Goal: Task Accomplishment & Management: Use online tool/utility

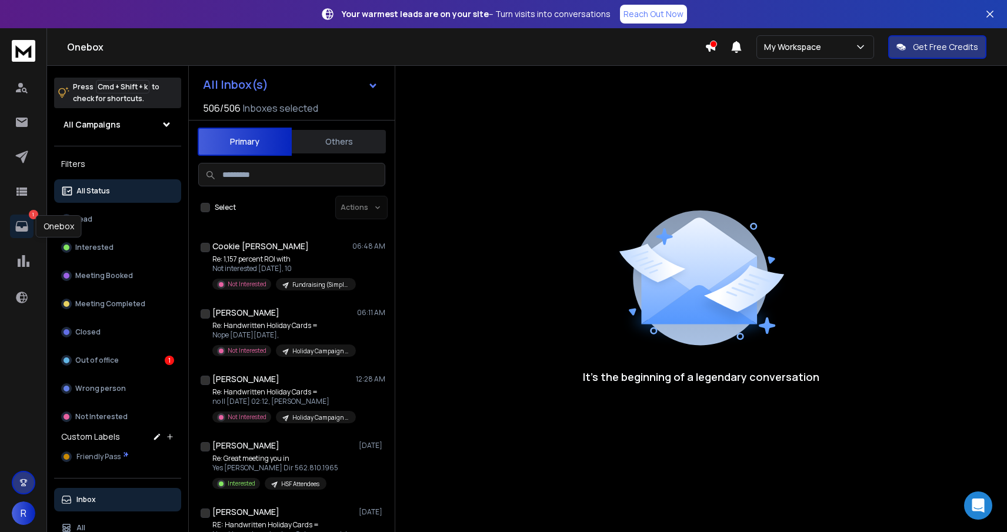
click at [22, 222] on icon at bounding box center [22, 226] width 14 height 14
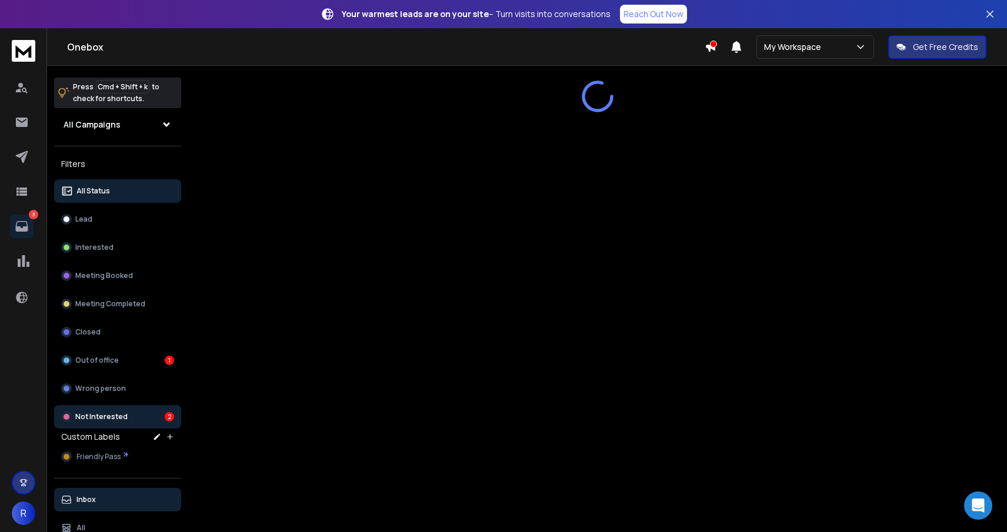
click at [149, 419] on button "Not Interested 2" at bounding box center [117, 417] width 127 height 24
click at [124, 423] on button "Not Interested 2" at bounding box center [117, 417] width 127 height 24
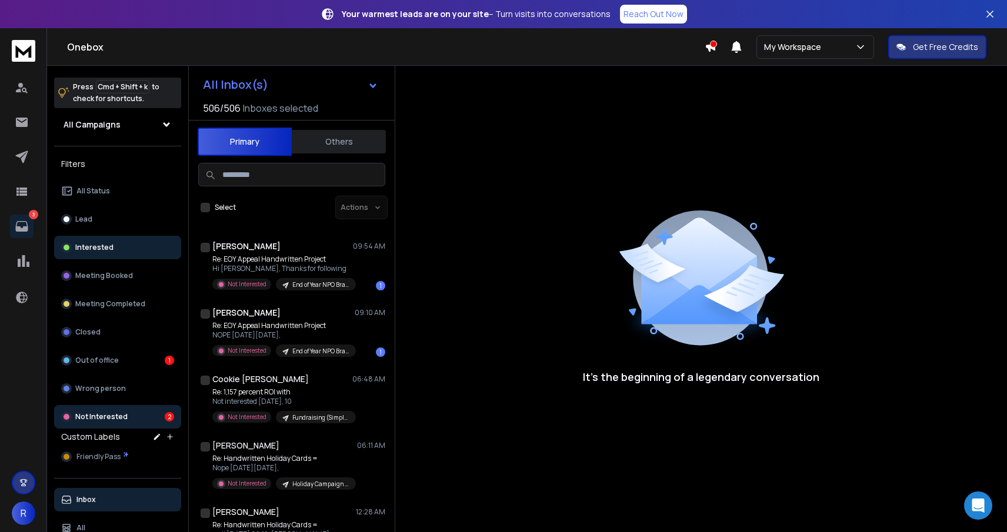
click at [90, 245] on p "Interested" at bounding box center [94, 247] width 38 height 9
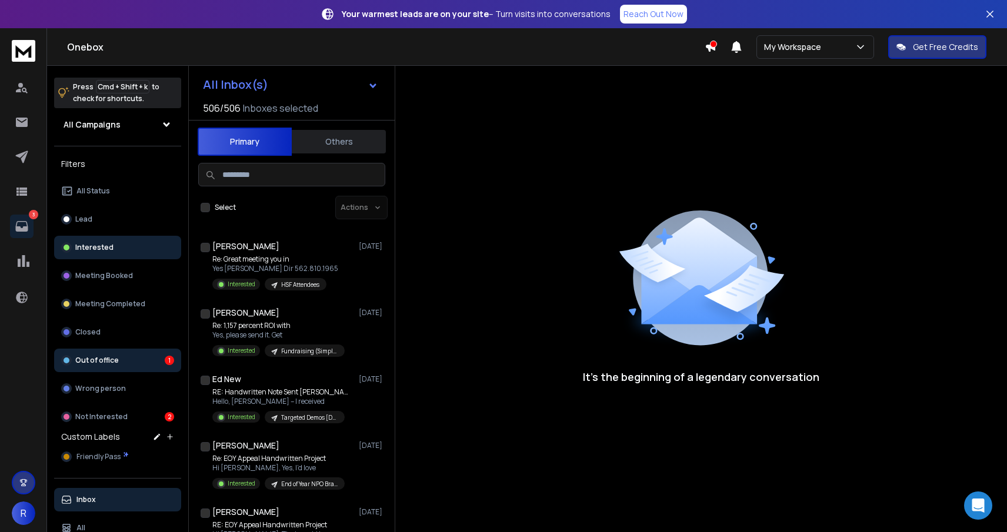
click at [114, 360] on p "Out of office" at bounding box center [97, 360] width 44 height 9
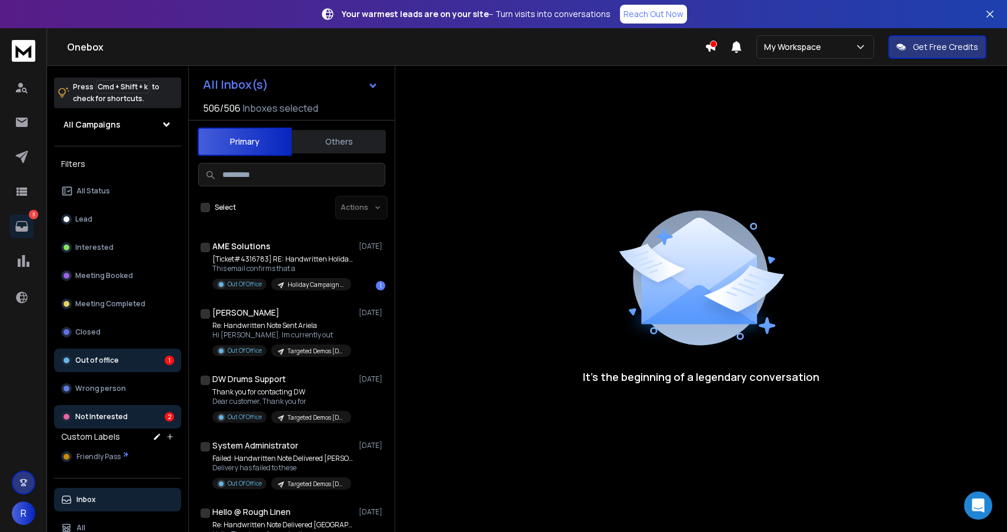
click at [139, 417] on button "Not Interested 2" at bounding box center [117, 417] width 127 height 24
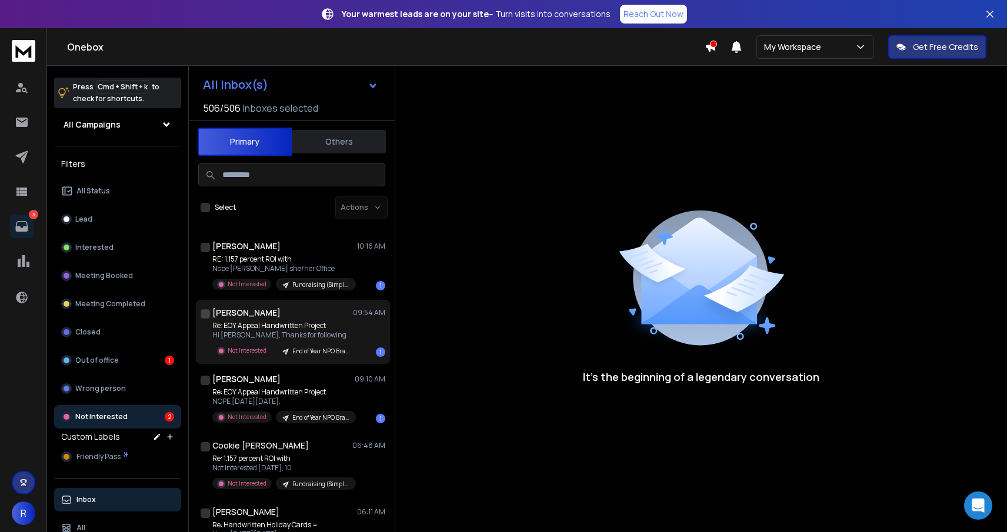
click at [259, 300] on div "[PERSON_NAME] 09:54 AM Re: EOY Appeal Handwritten Project Hi [PERSON_NAME], Tha…" at bounding box center [293, 332] width 194 height 64
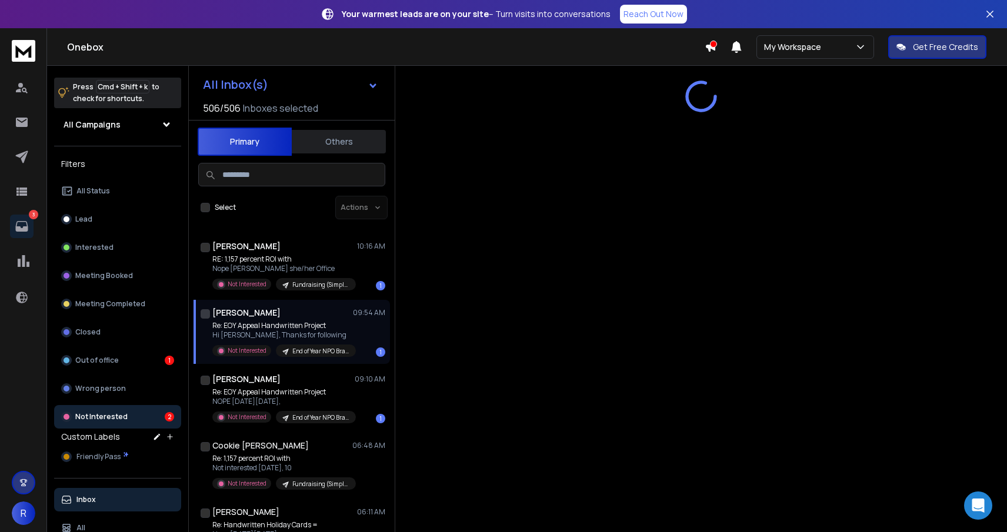
click at [259, 335] on p "Hi [PERSON_NAME], Thanks for following" at bounding box center [282, 334] width 141 height 9
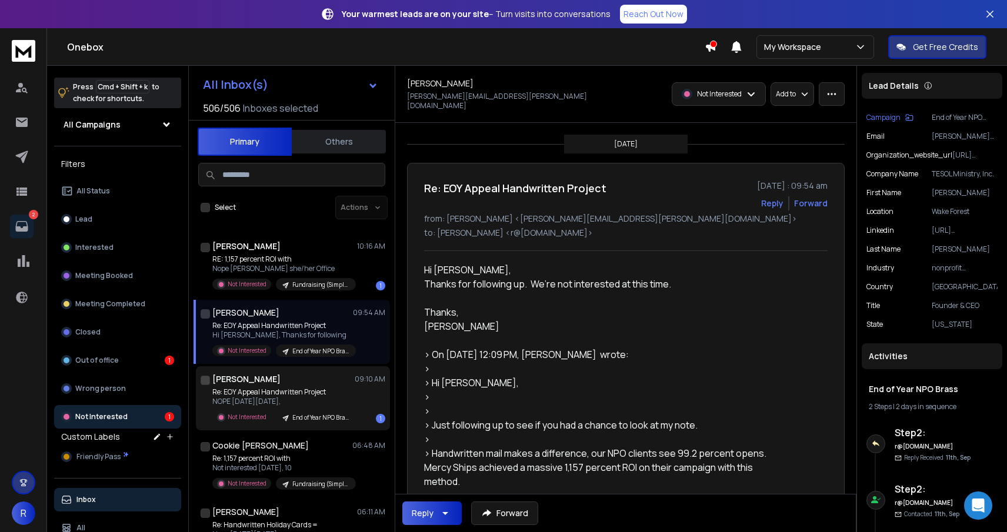
click at [250, 399] on p "NOPE [DATE][DATE]," at bounding box center [282, 401] width 141 height 9
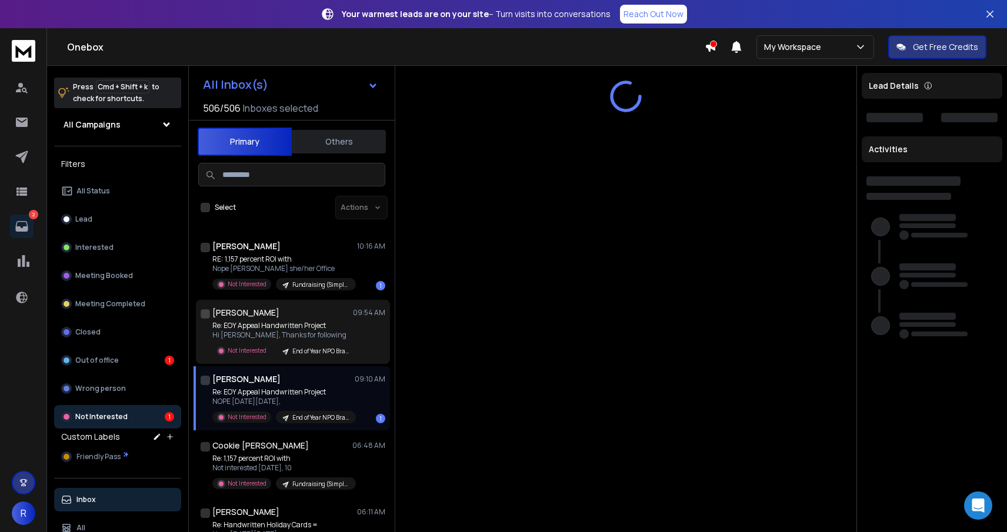
click at [256, 328] on p "Re: EOY Appeal Handwritten Project" at bounding box center [282, 325] width 141 height 9
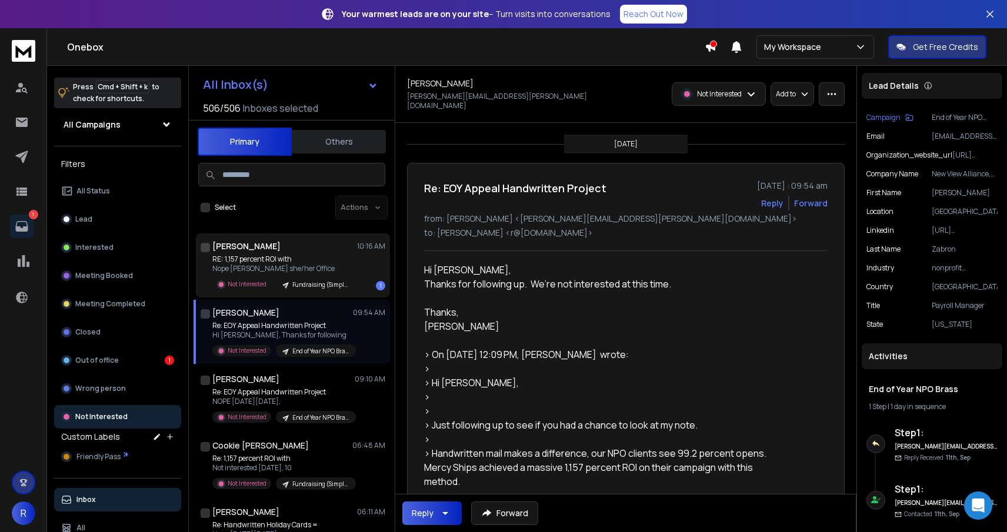
click at [252, 260] on p "RE: 1,157 percent ROI with" at bounding box center [282, 259] width 141 height 9
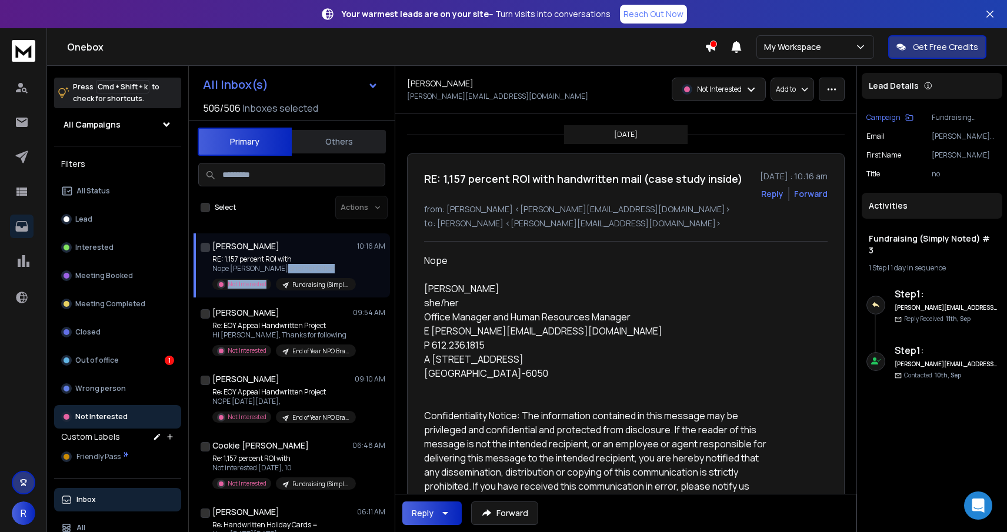
click at [282, 273] on div "RE: 1,157 percent ROI with [PERSON_NAME] [PERSON_NAME] she/her Office Not Inter…" at bounding box center [283, 273] width 143 height 36
click at [257, 262] on p "RE: 1,157 percent ROI with" at bounding box center [282, 259] width 141 height 9
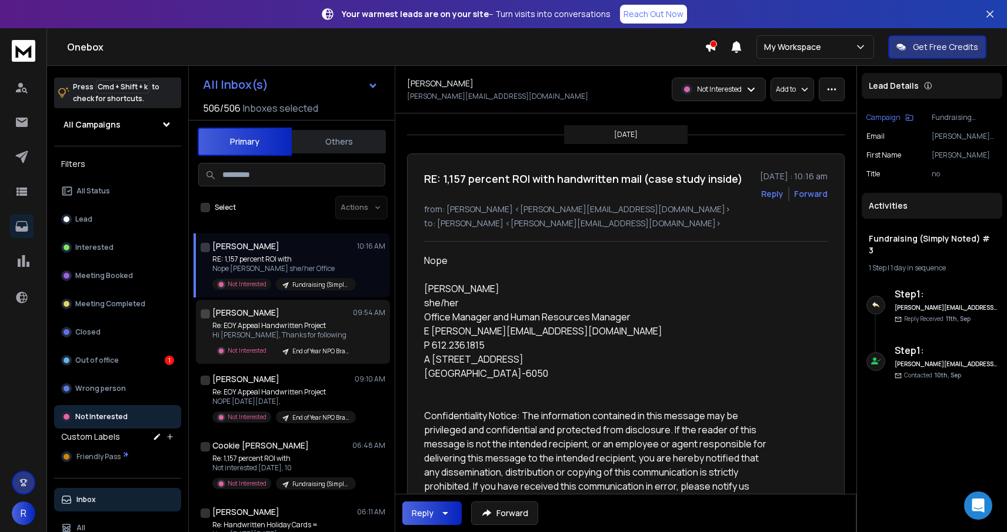
click at [257, 329] on p "Re: EOY Appeal Handwritten Project" at bounding box center [282, 325] width 141 height 9
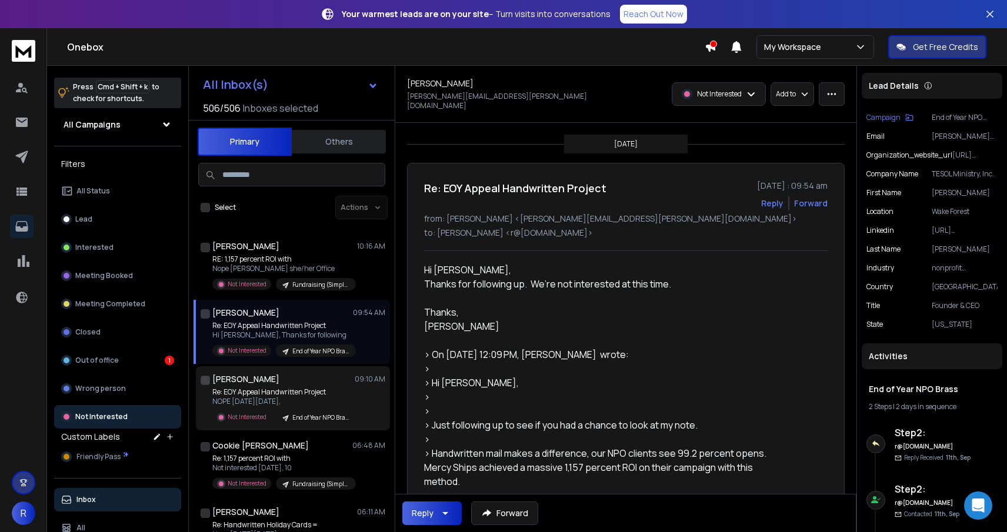
click at [254, 387] on div "[PERSON_NAME] 09:10 AM Re: EOY Appeal Handwritten Project NOPE [DATE][DATE], No…" at bounding box center [298, 398] width 173 height 50
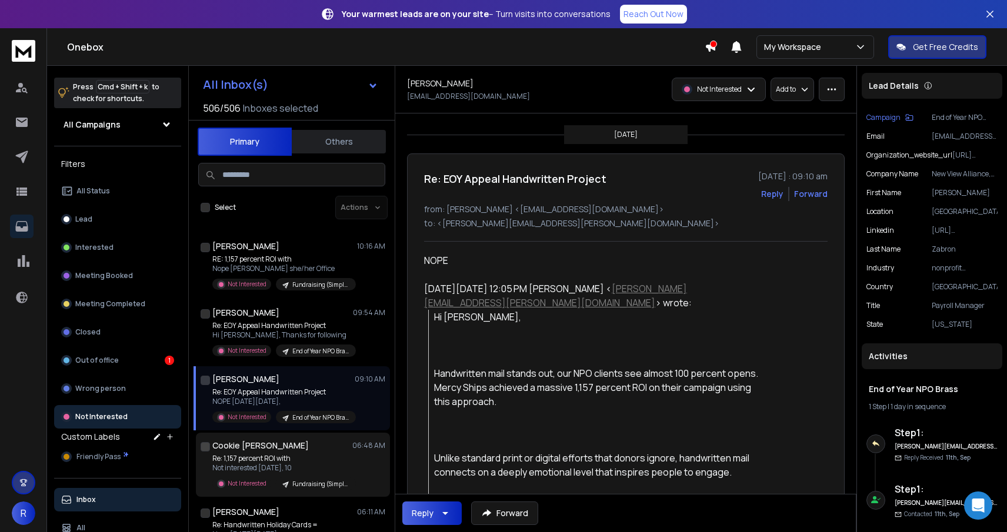
click at [229, 457] on p "Re: 1,157 percent ROI with" at bounding box center [282, 458] width 141 height 9
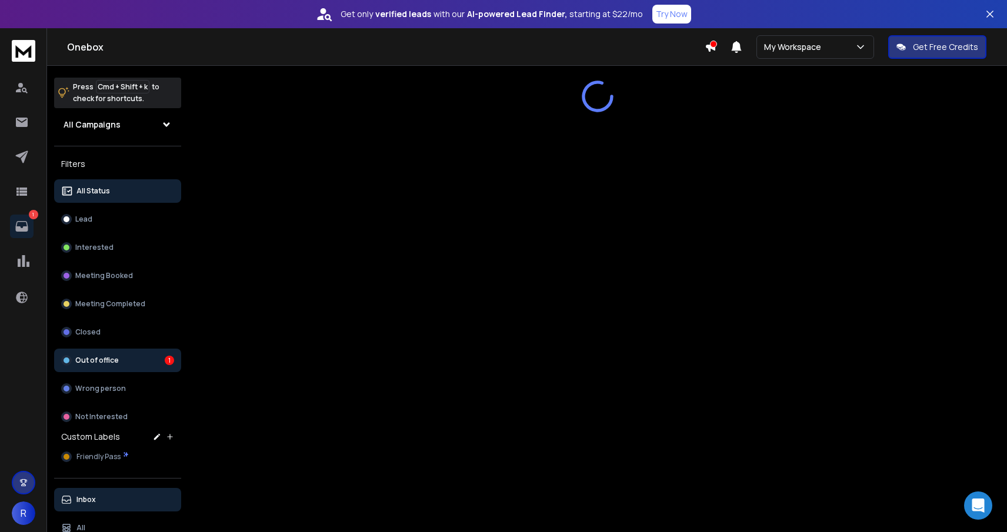
click at [119, 356] on button "Out of office 1" at bounding box center [117, 361] width 127 height 24
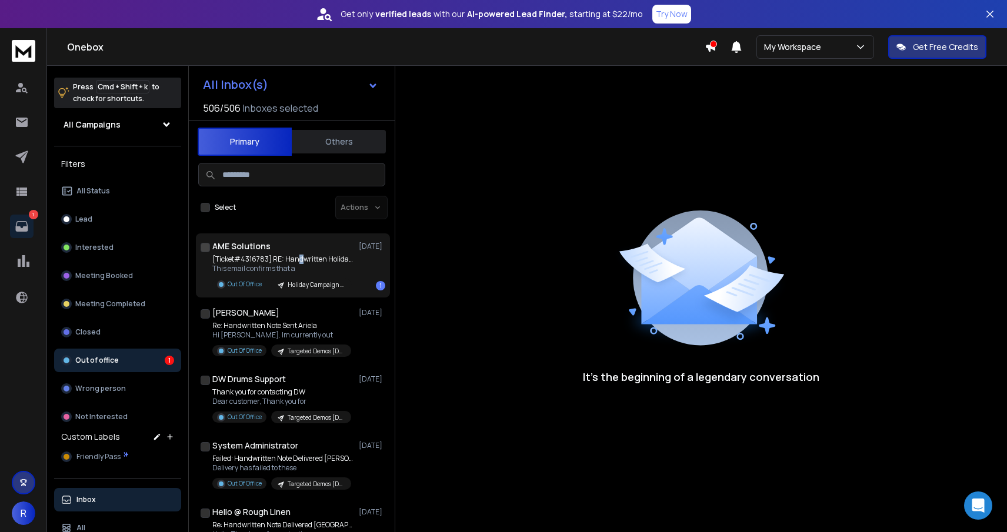
click at [299, 256] on p "[Ticket#4316783] RE: Handwritten Holiday Card" at bounding box center [282, 259] width 141 height 9
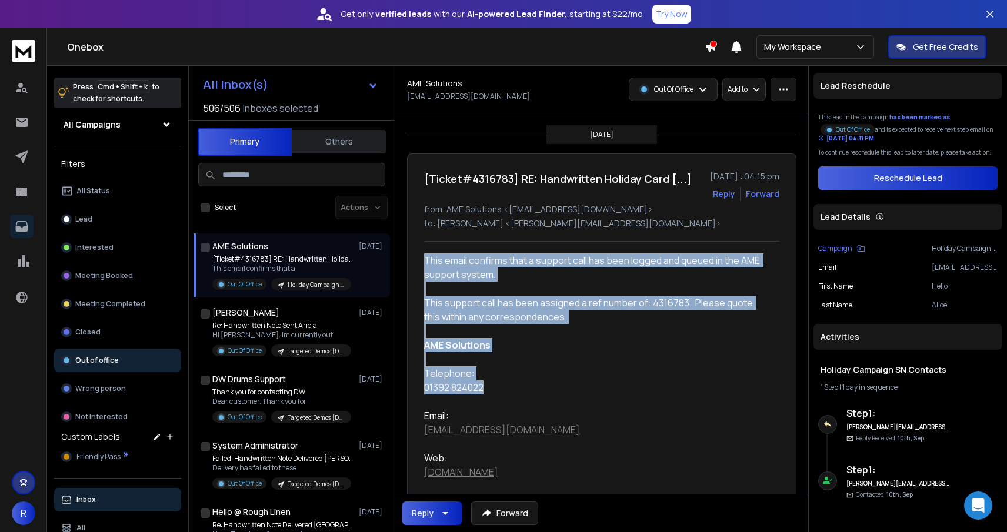
drag, startPoint x: 524, startPoint y: 393, endPoint x: 422, endPoint y: 259, distance: 168.3
click at [422, 259] on div "[Ticket#4316783] RE: Handwritten Holiday Card [...] 10 September 2025 : 04:15 p…" at bounding box center [601, 491] width 389 height 677
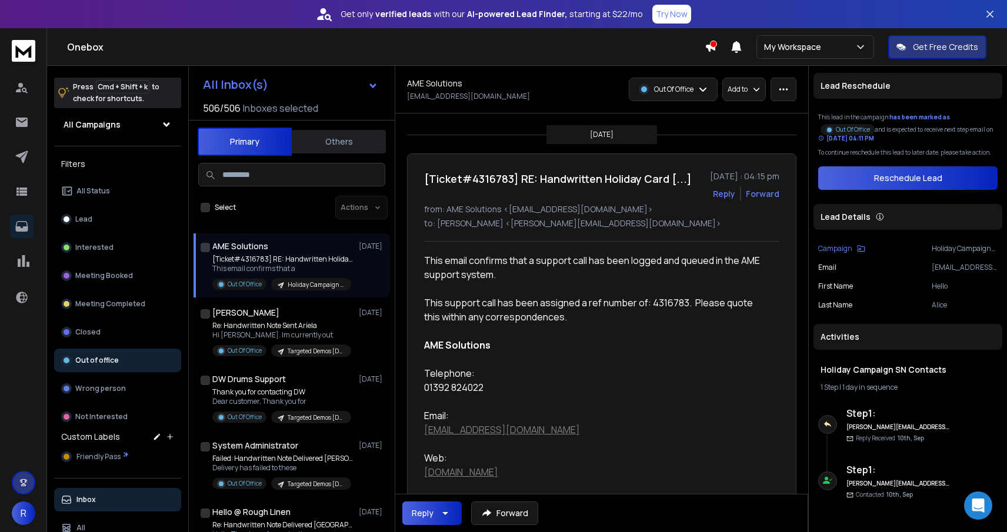
click at [547, 345] on div "This email confirms that a support call has been logged and queued in the AME s…" at bounding box center [600, 533] width 353 height 560
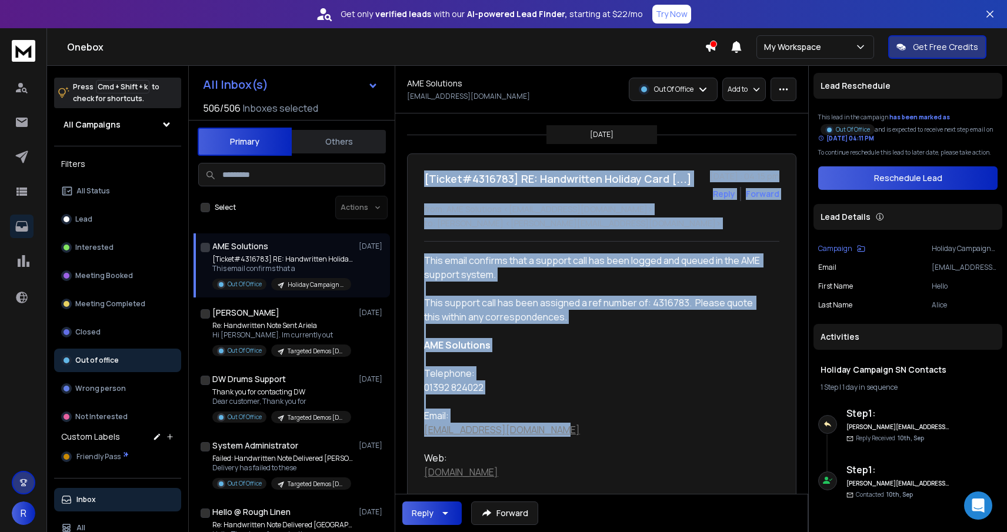
drag, startPoint x: 614, startPoint y: 434, endPoint x: 414, endPoint y: 173, distance: 328.3
click at [414, 173] on div "[Ticket#4316783] RE: Handwritten Holiday Card [...] 10 September 2025 : 04:15 p…" at bounding box center [601, 491] width 389 height 677
click at [624, 380] on div "This email confirms that a support call has been logged and queued in the AME s…" at bounding box center [600, 533] width 353 height 560
drag, startPoint x: 617, startPoint y: 436, endPoint x: 417, endPoint y: 186, distance: 320.4
click at [417, 186] on div "[Ticket#4316783] RE: Handwritten Holiday Card [...] 10 September 2025 : 04:15 p…" at bounding box center [601, 491] width 389 height 677
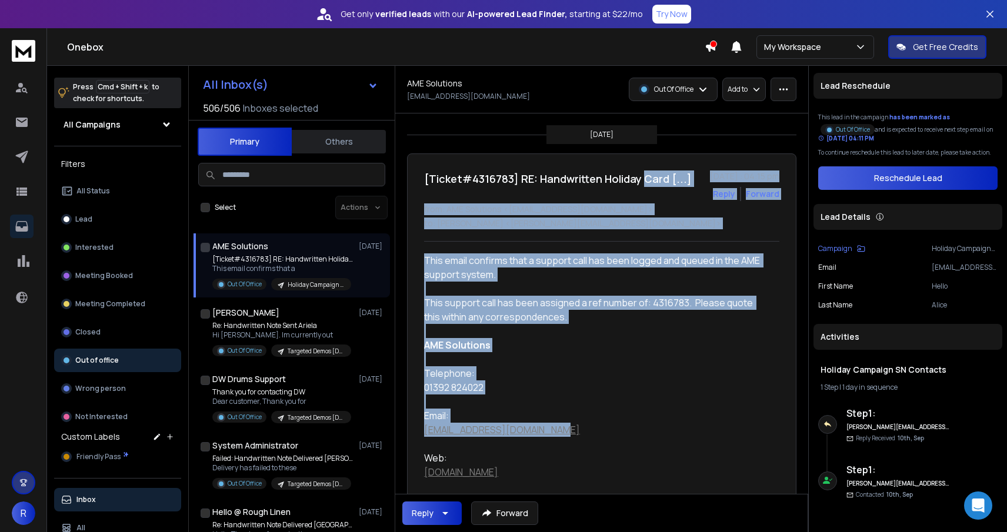
click at [630, 436] on div "This email confirms that a support call has been logged and queued in the AME s…" at bounding box center [600, 533] width 353 height 560
drag, startPoint x: 640, startPoint y: 443, endPoint x: 424, endPoint y: 171, distance: 347.3
click at [424, 171] on div "[Ticket#4316783] RE: Handwritten Holiday Card [...] 10 September 2025 : 04:15 p…" at bounding box center [601, 491] width 355 height 643
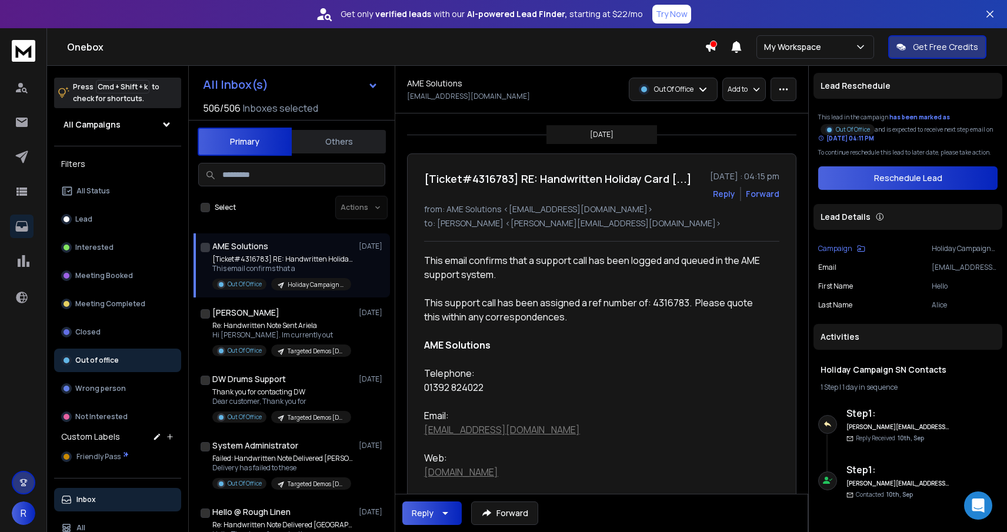
click at [612, 391] on div "This email confirms that a support call has been logged and queued in the AME s…" at bounding box center [600, 533] width 353 height 560
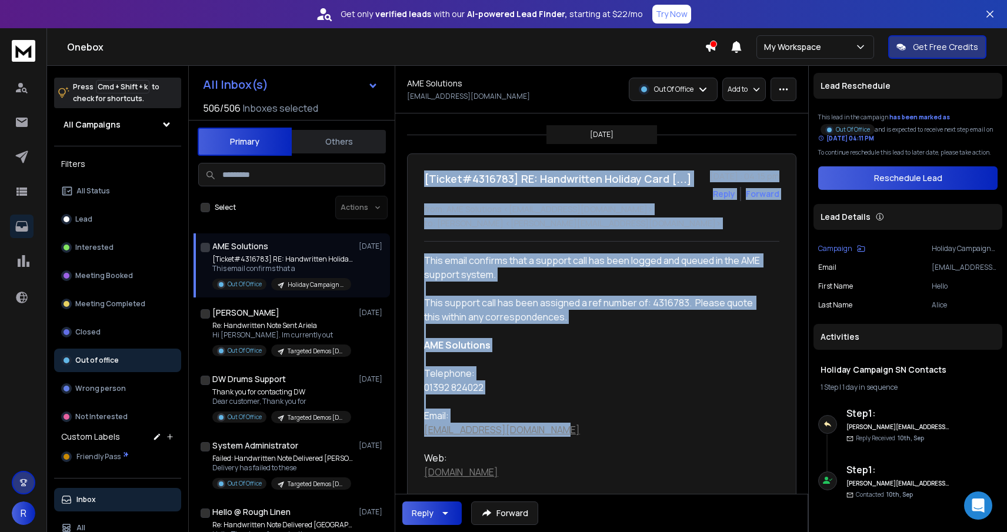
drag, startPoint x: 666, startPoint y: 439, endPoint x: 412, endPoint y: 178, distance: 364.6
click at [412, 178] on div "[Ticket#4316783] RE: Handwritten Holiday Card [...] 10 September 2025 : 04:15 p…" at bounding box center [601, 491] width 389 height 677
click at [720, 426] on div "This email confirms that a support call has been logged and queued in the AME s…" at bounding box center [600, 533] width 353 height 560
drag, startPoint x: 720, startPoint y: 445, endPoint x: 417, endPoint y: 175, distance: 405.6
click at [417, 175] on div "[Ticket#4316783] RE: Handwritten Holiday Card [...] 10 September 2025 : 04:15 p…" at bounding box center [601, 491] width 389 height 677
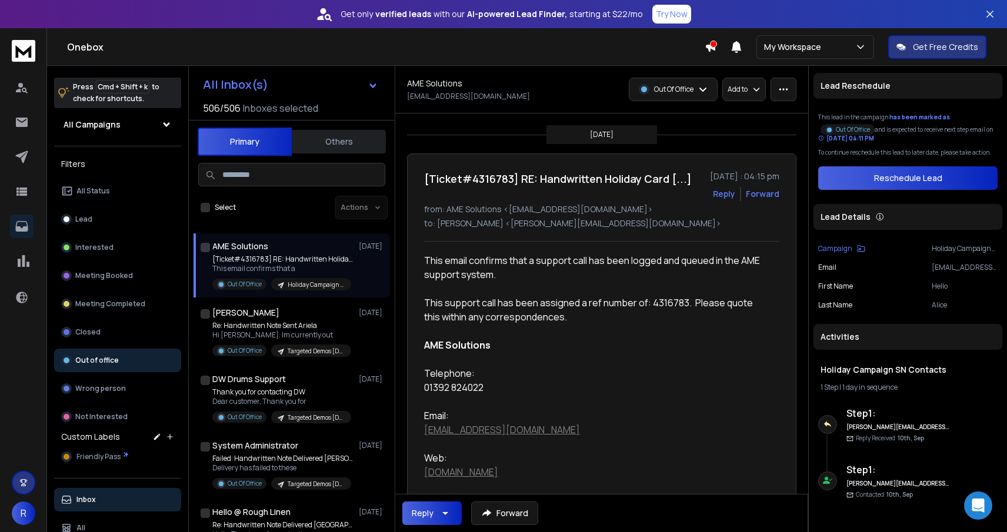
click at [654, 449] on div "This email confirms that a support call has been logged and queued in the AME s…" at bounding box center [600, 533] width 353 height 560
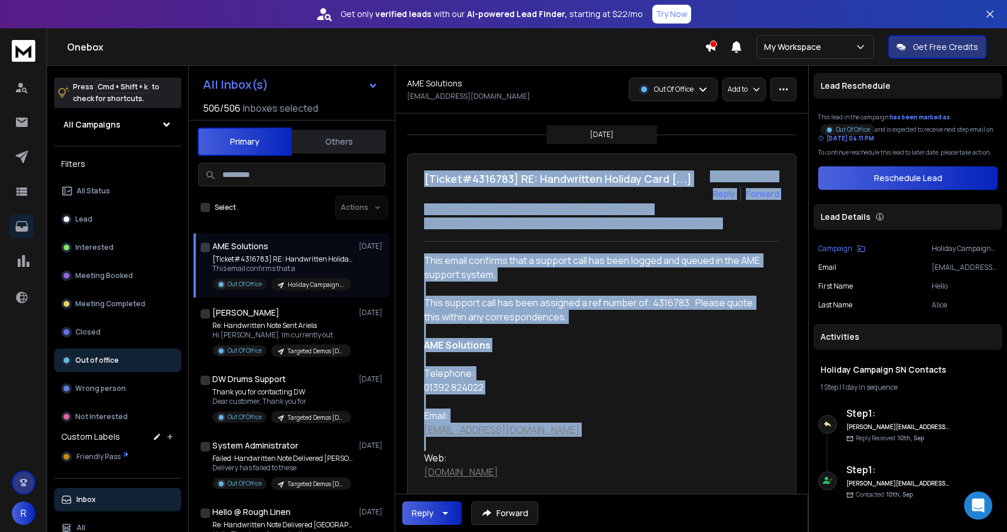
drag, startPoint x: 658, startPoint y: 443, endPoint x: 417, endPoint y: 175, distance: 361.4
click at [417, 175] on div "[Ticket#4316783] RE: Handwritten Holiday Card [...] 10 September 2025 : 04:15 p…" at bounding box center [601, 491] width 389 height 677
click at [660, 446] on div "This email confirms that a support call has been logged and queued in the AME s…" at bounding box center [600, 533] width 353 height 560
drag, startPoint x: 663, startPoint y: 445, endPoint x: 422, endPoint y: 176, distance: 361.4
click at [422, 176] on div "[Ticket#4316783] RE: Handwritten Holiday Card [...] 10 September 2025 : 04:15 p…" at bounding box center [601, 491] width 389 height 677
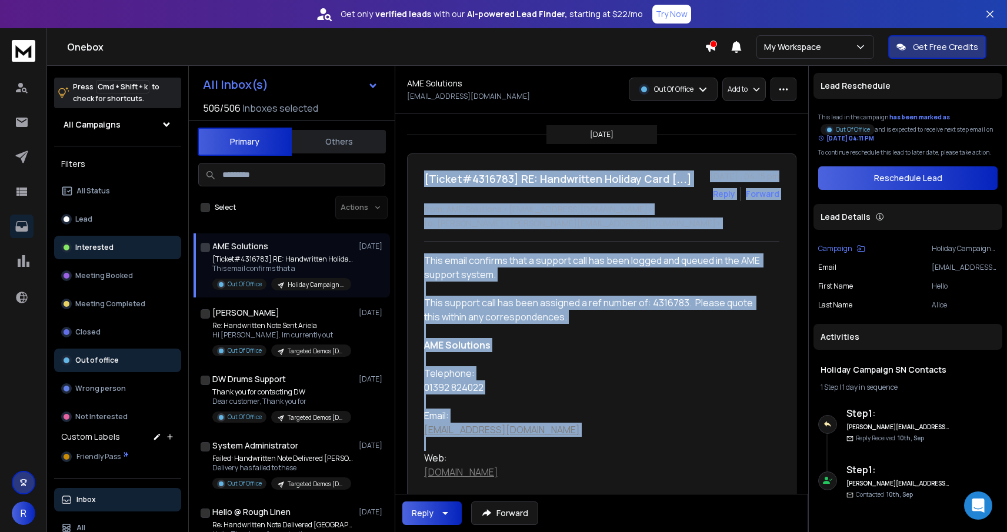
click at [140, 242] on button "Interested" at bounding box center [117, 248] width 127 height 24
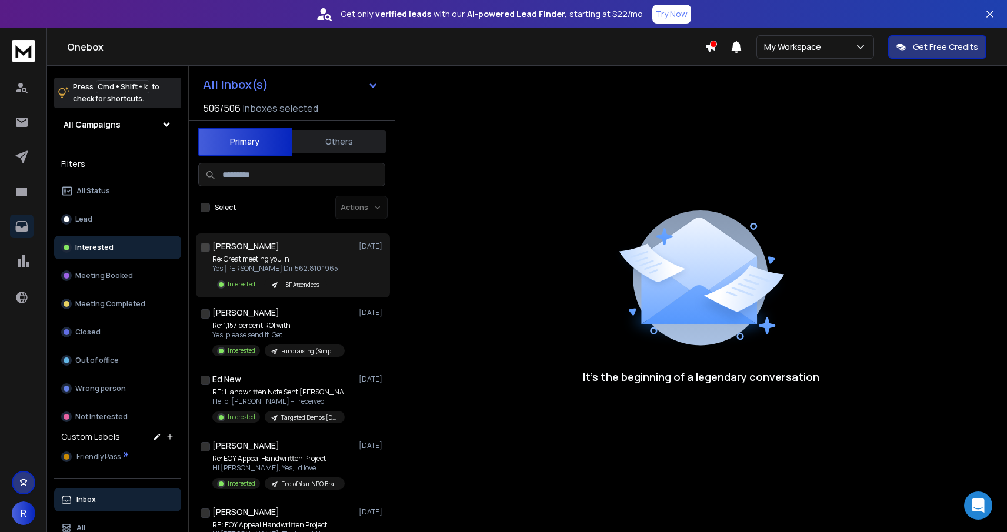
click at [286, 255] on p "Re: Great meeting you in" at bounding box center [275, 259] width 126 height 9
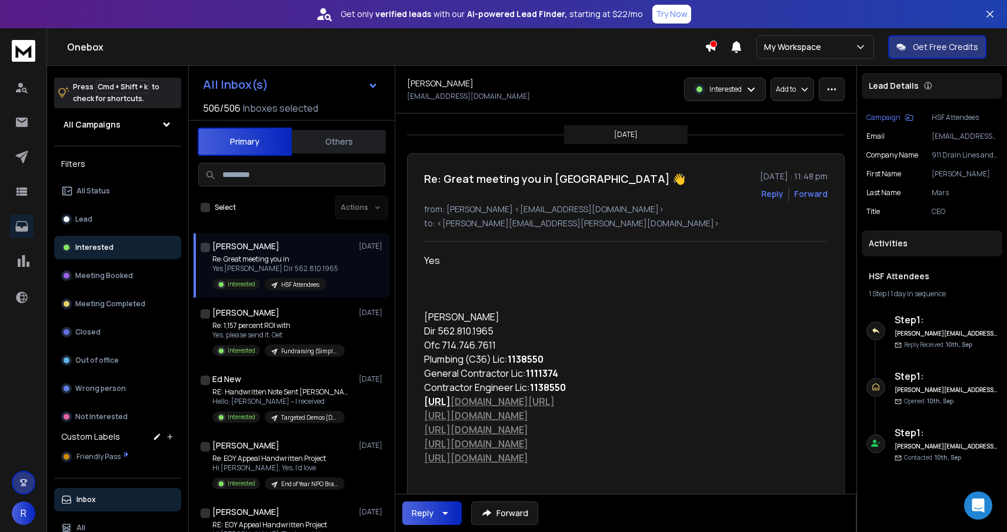
drag, startPoint x: 621, startPoint y: 462, endPoint x: 420, endPoint y: 254, distance: 289.4
click at [420, 254] on div "Re: Great meeting you in Las Vegas 👋 10 September 2025 : 11:48 pm Reply Forward…" at bounding box center [625, 512] width 437 height 719
click at [626, 424] on div "https://911roofingservice.com/" at bounding box center [595, 430] width 343 height 14
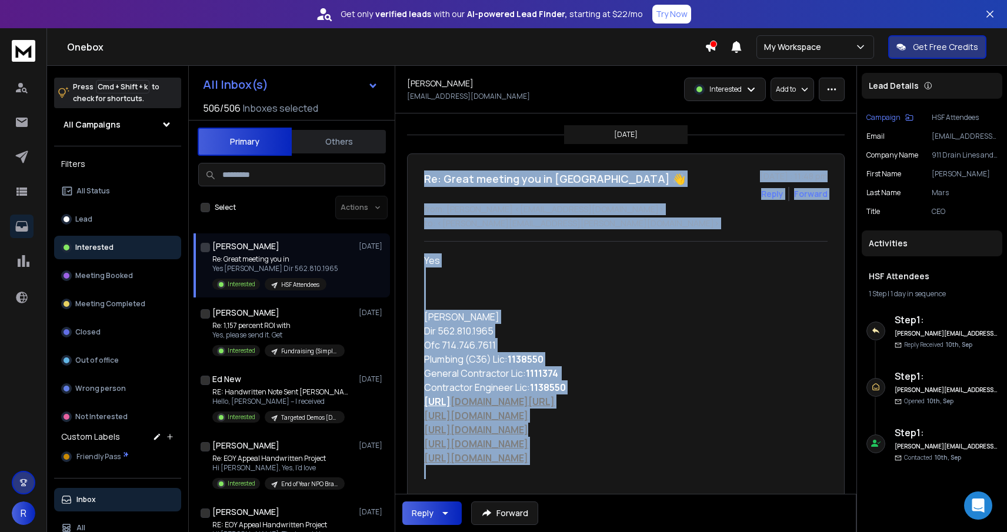
drag, startPoint x: 613, startPoint y: 477, endPoint x: 411, endPoint y: 175, distance: 363.6
click at [411, 175] on div "Re: Great meeting you in Las Vegas 👋 10 September 2025 : 11:48 pm Reply Forward…" at bounding box center [625, 512] width 437 height 719
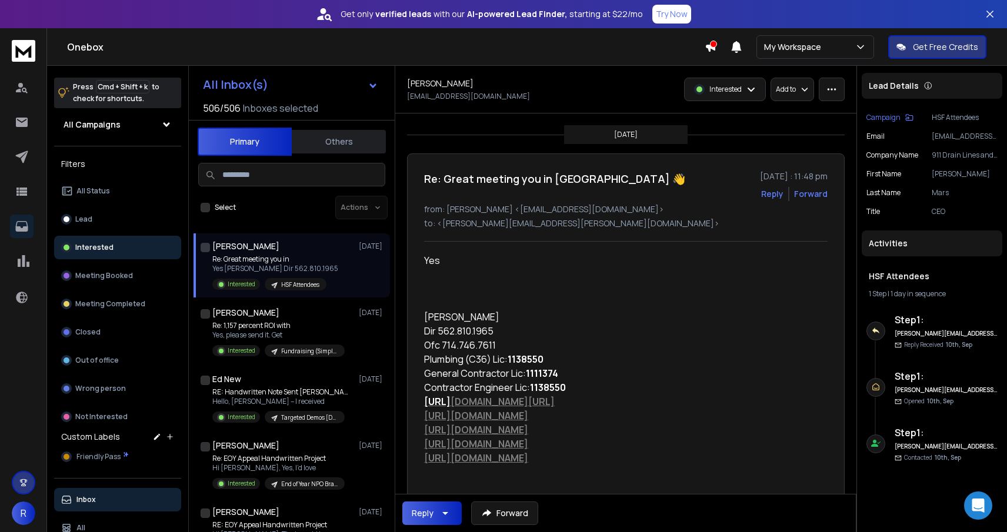
click at [590, 452] on div "https://Universalinspect.com" at bounding box center [595, 458] width 343 height 14
